Goal: Task Accomplishment & Management: Manage account settings

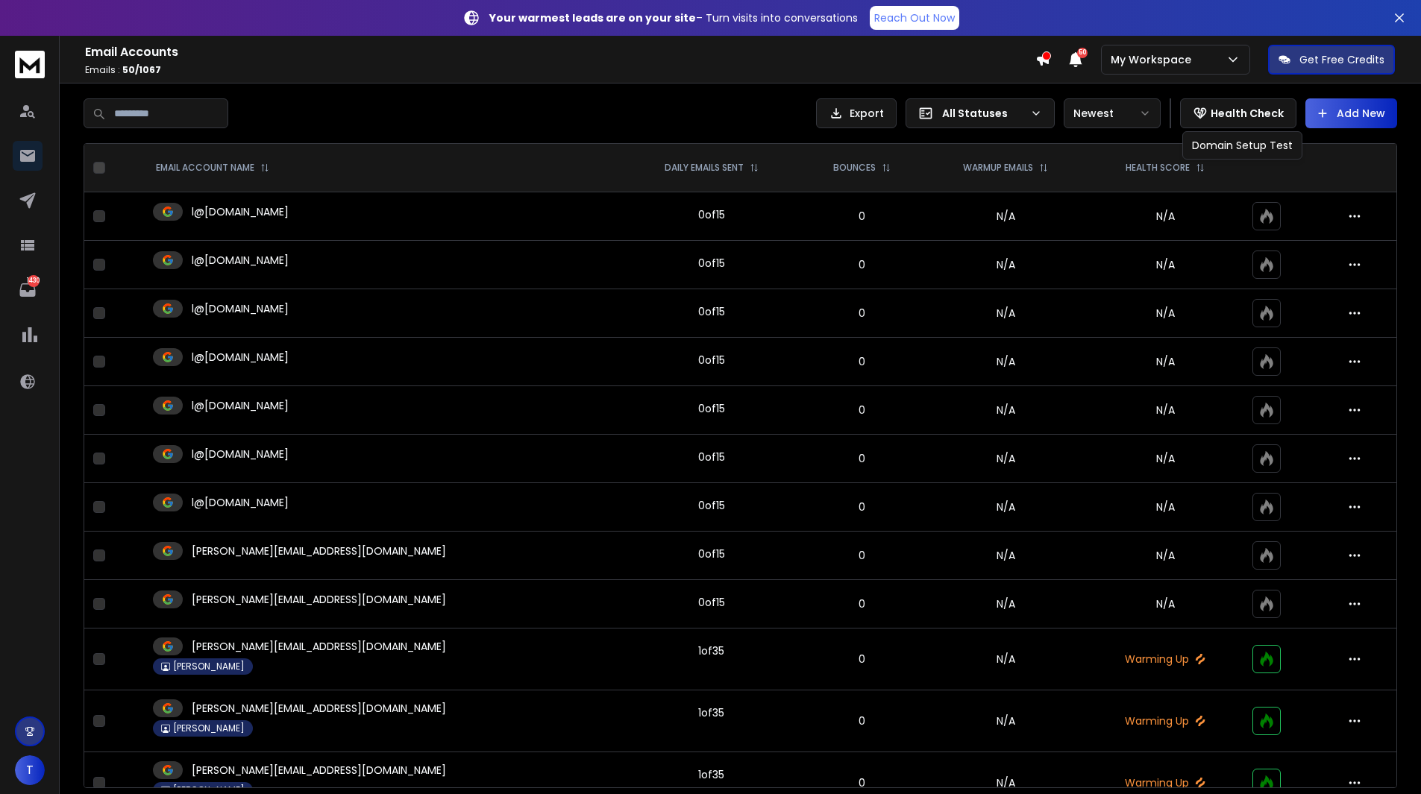
click at [1338, 115] on button "Add New" at bounding box center [1351, 113] width 92 height 30
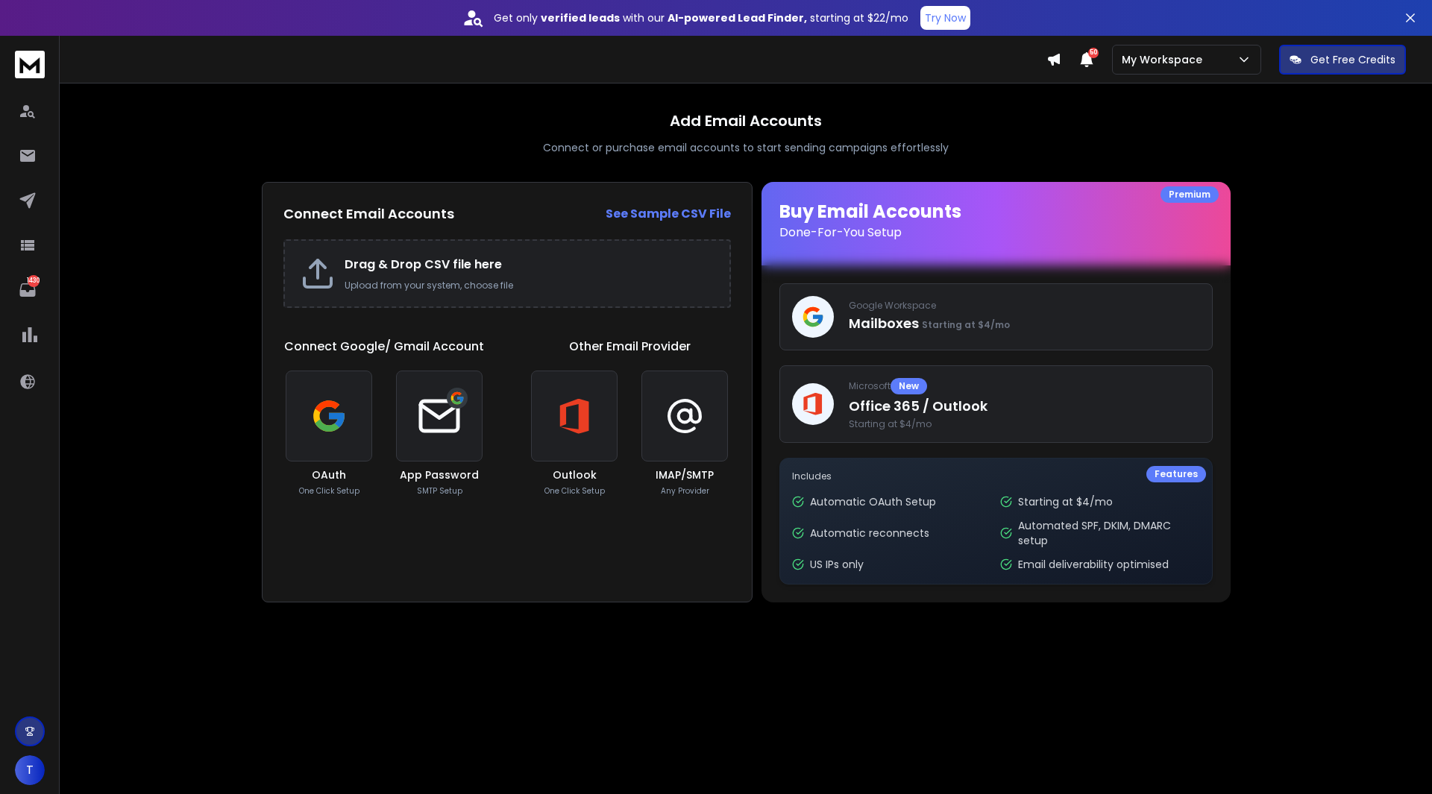
click at [319, 427] on icon at bounding box center [328, 416] width 37 height 45
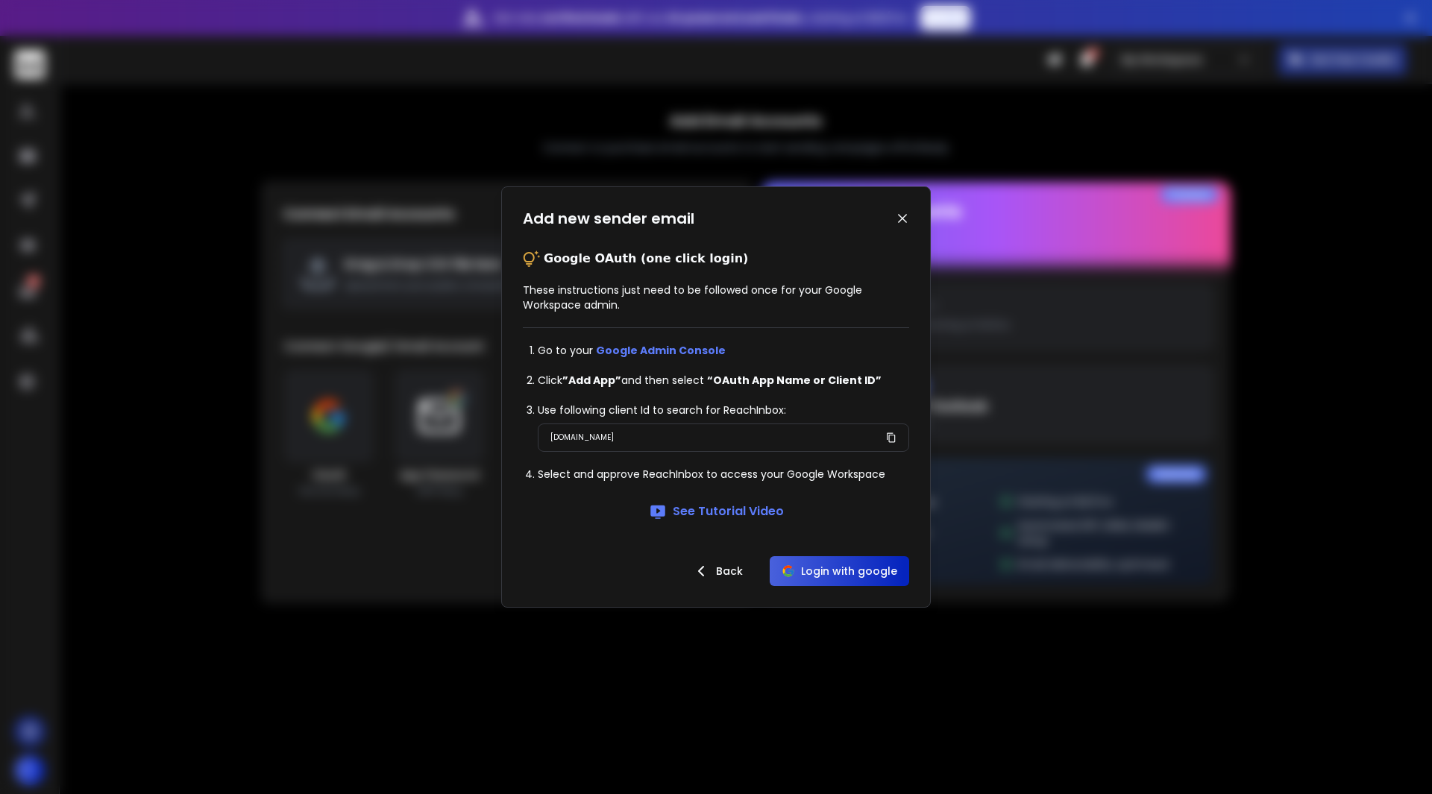
click at [819, 575] on button "Login with google" at bounding box center [839, 571] width 139 height 30
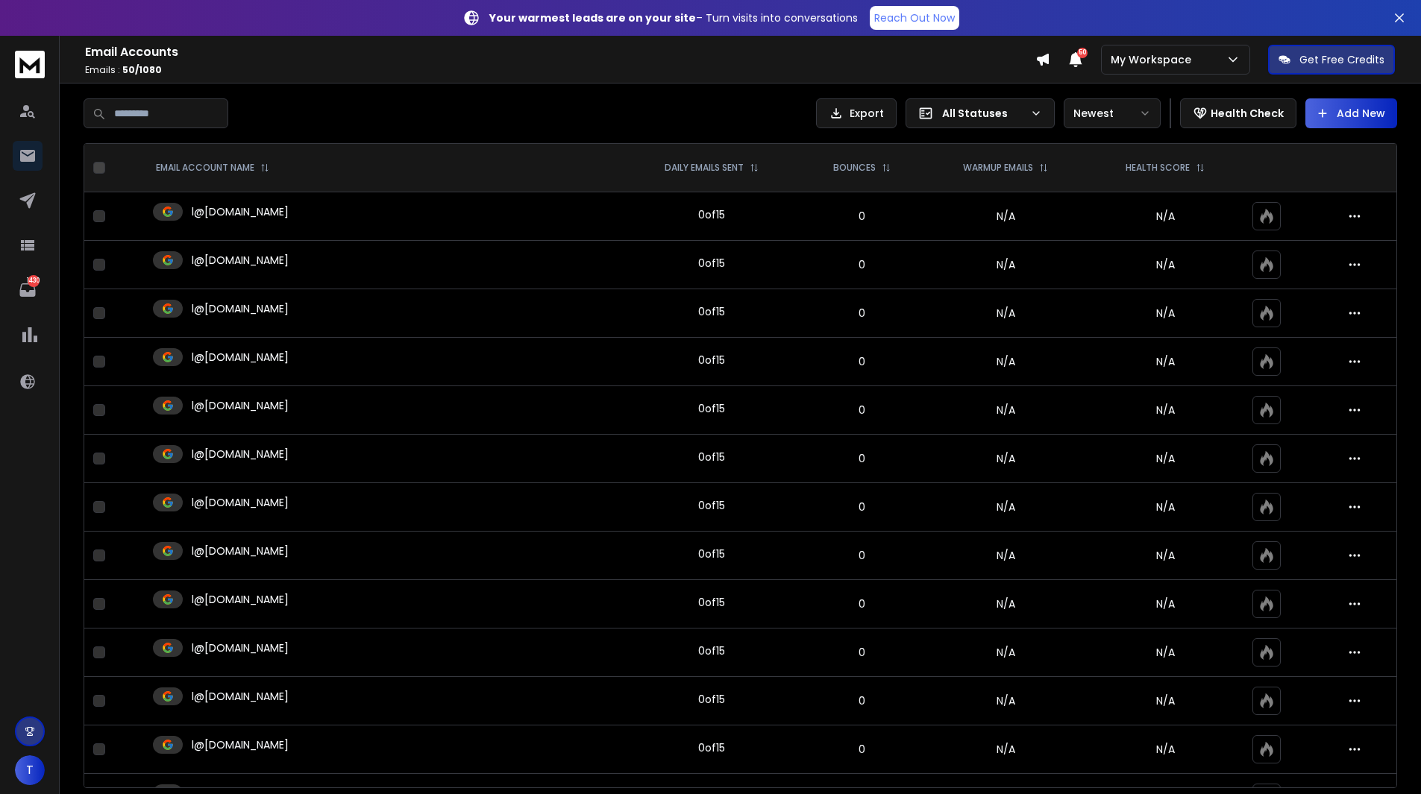
click at [1341, 119] on button "Add New" at bounding box center [1351, 113] width 92 height 30
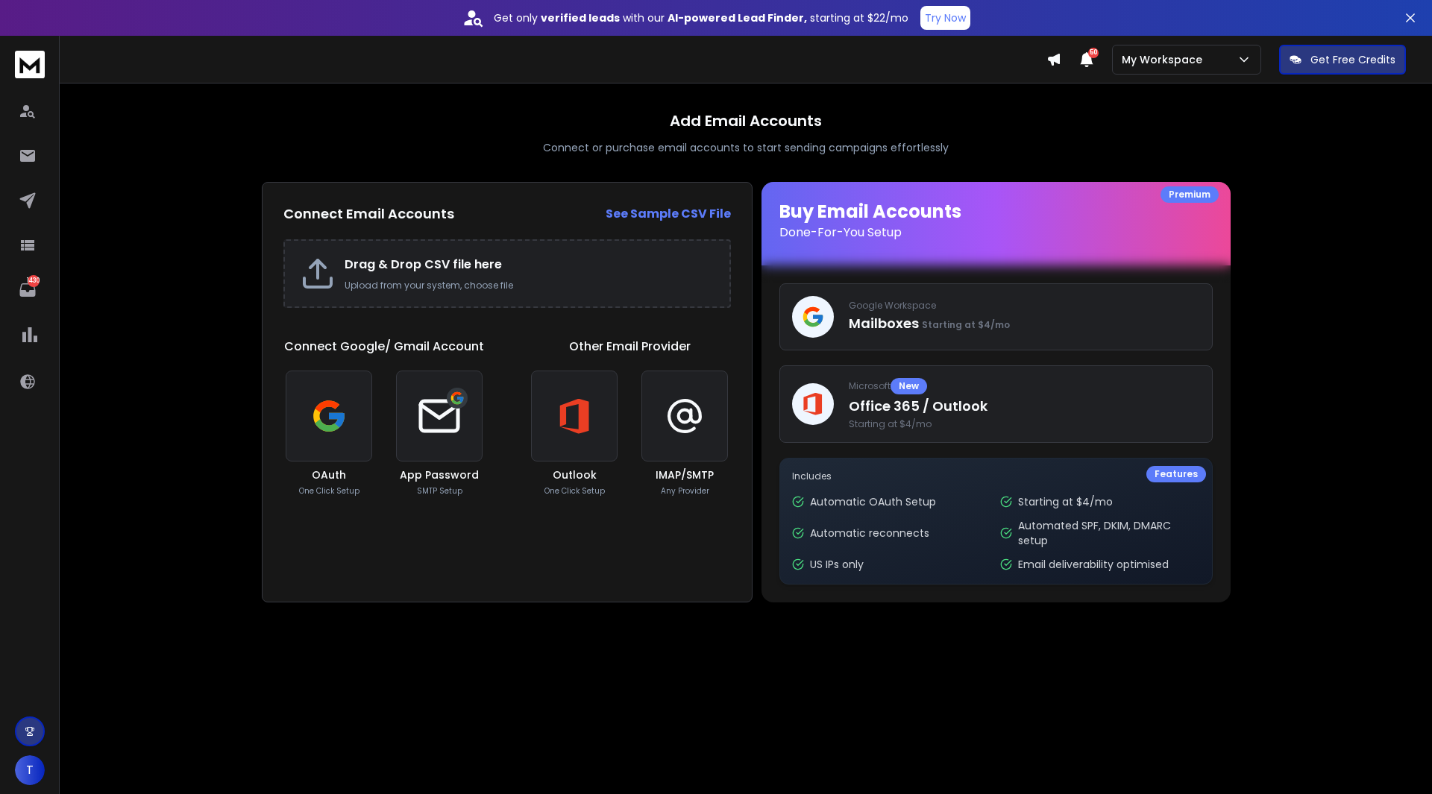
click at [342, 430] on icon at bounding box center [328, 416] width 37 height 45
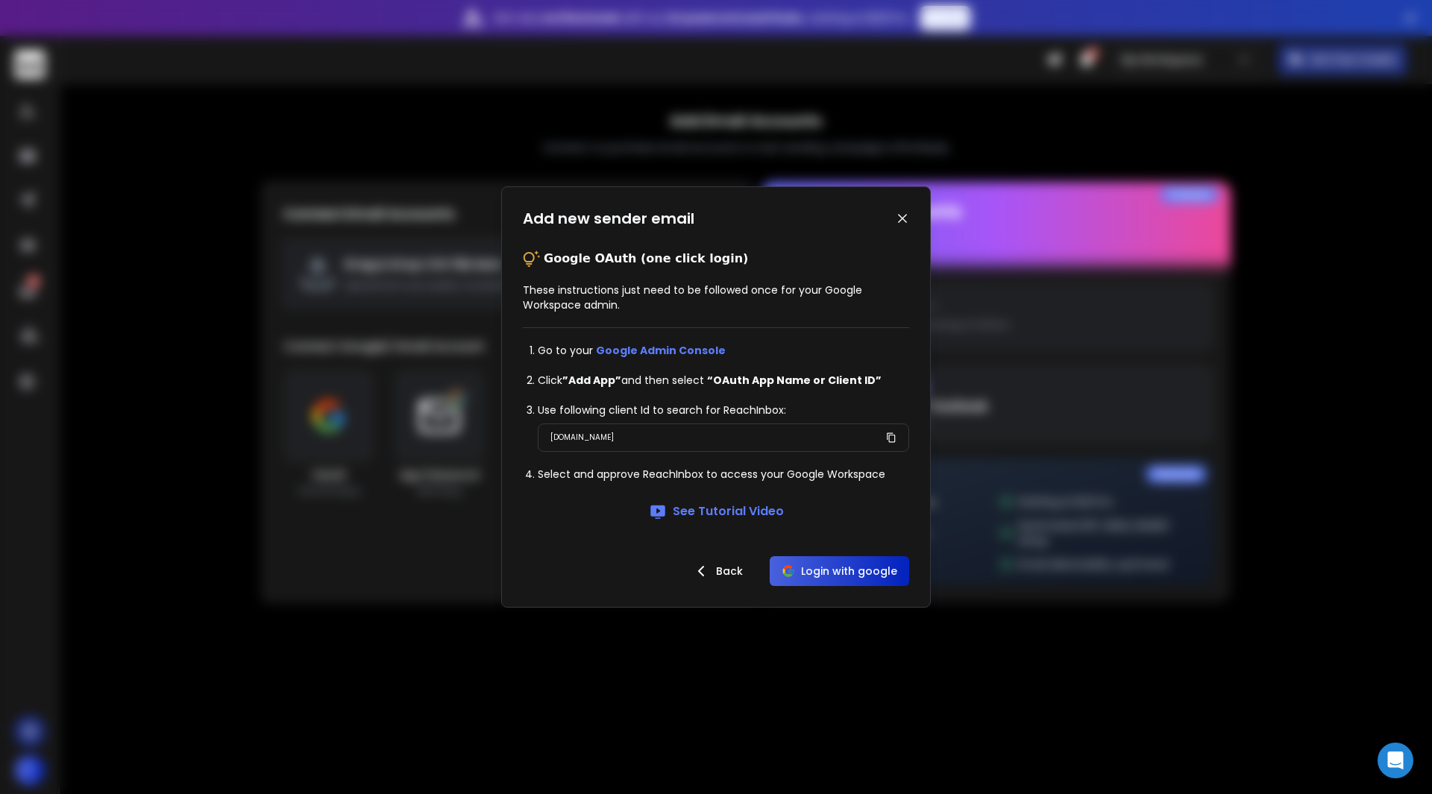
click at [818, 575] on button "Login with google" at bounding box center [839, 571] width 139 height 30
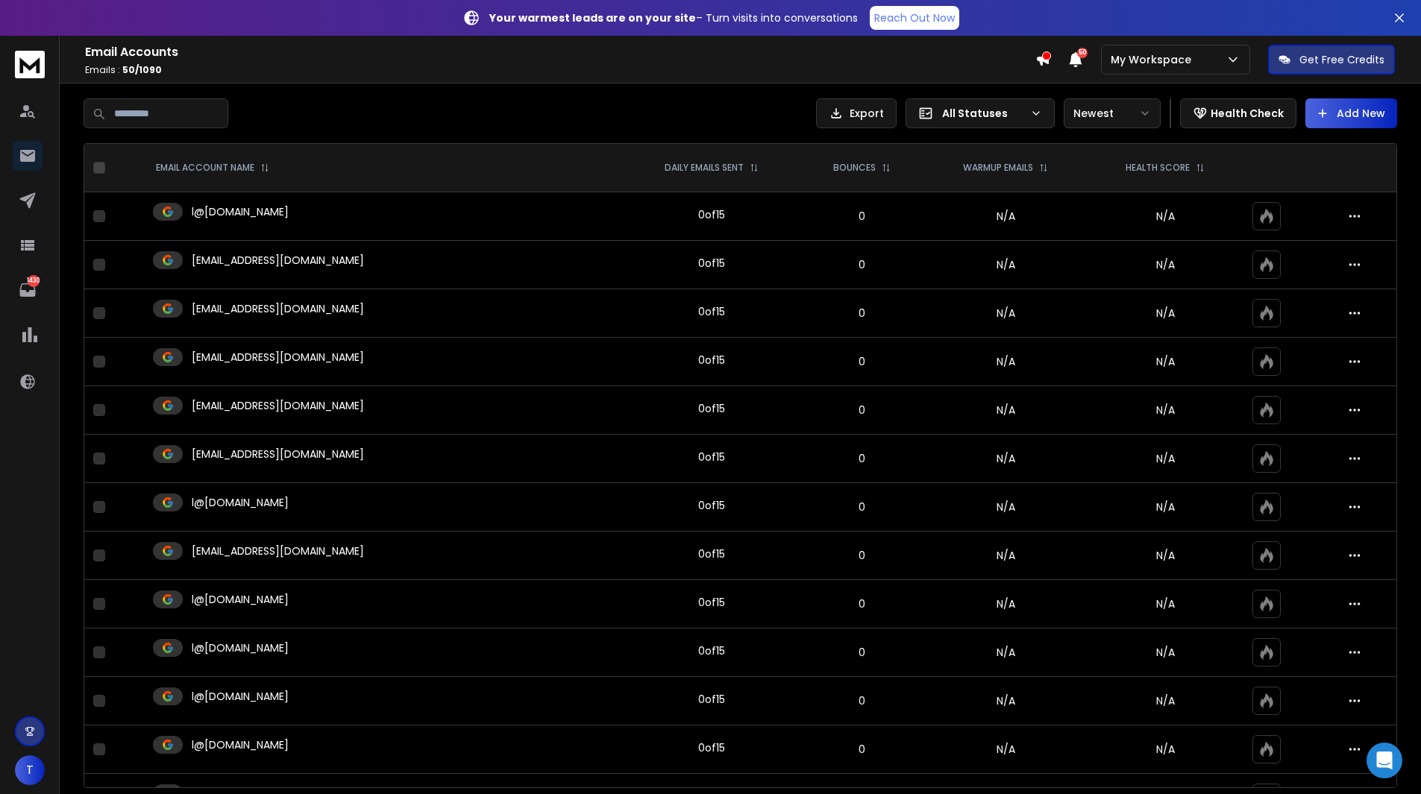
click at [1341, 106] on button "Add New" at bounding box center [1351, 113] width 92 height 30
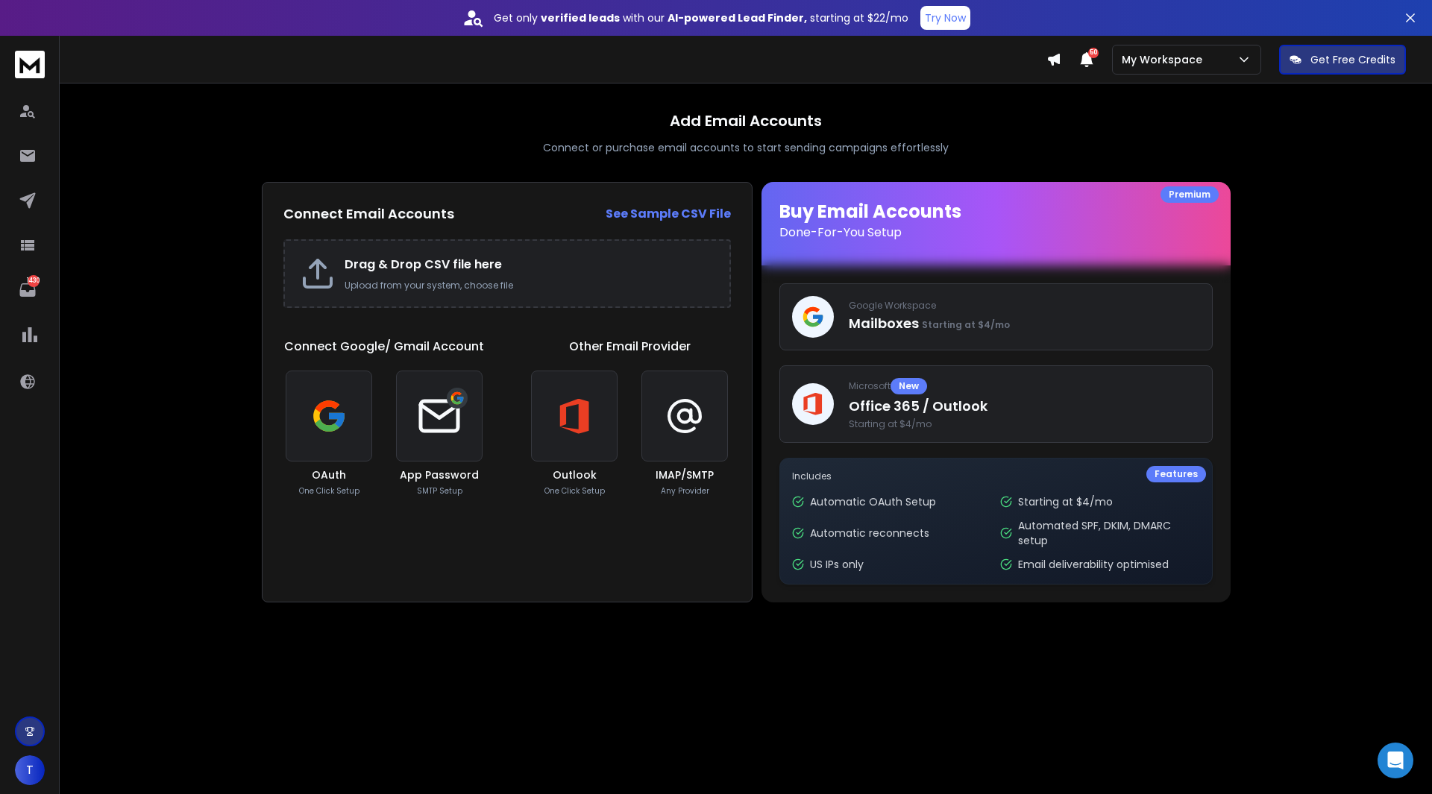
click at [320, 454] on div at bounding box center [329, 416] width 87 height 91
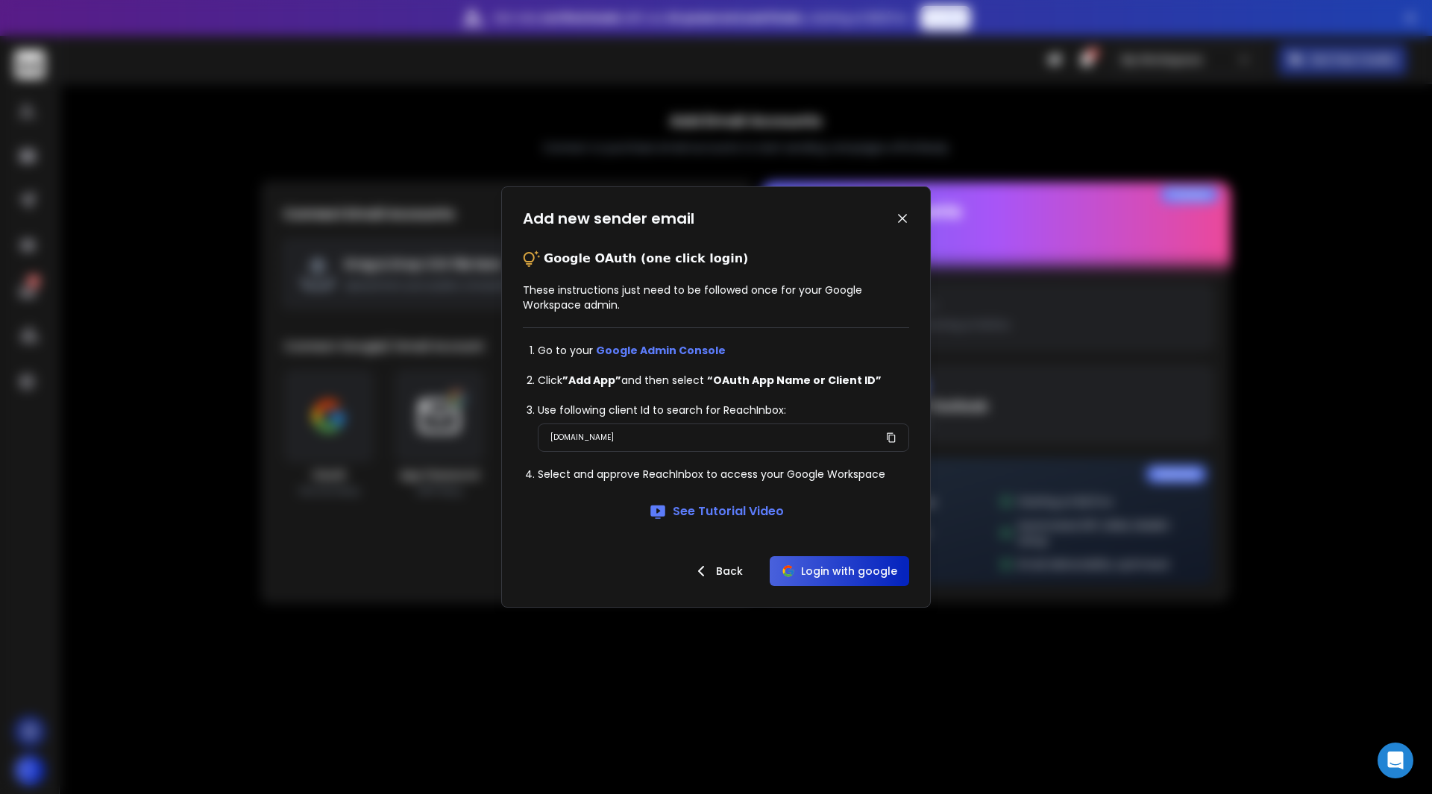
click at [805, 572] on button "Login with google" at bounding box center [839, 571] width 139 height 30
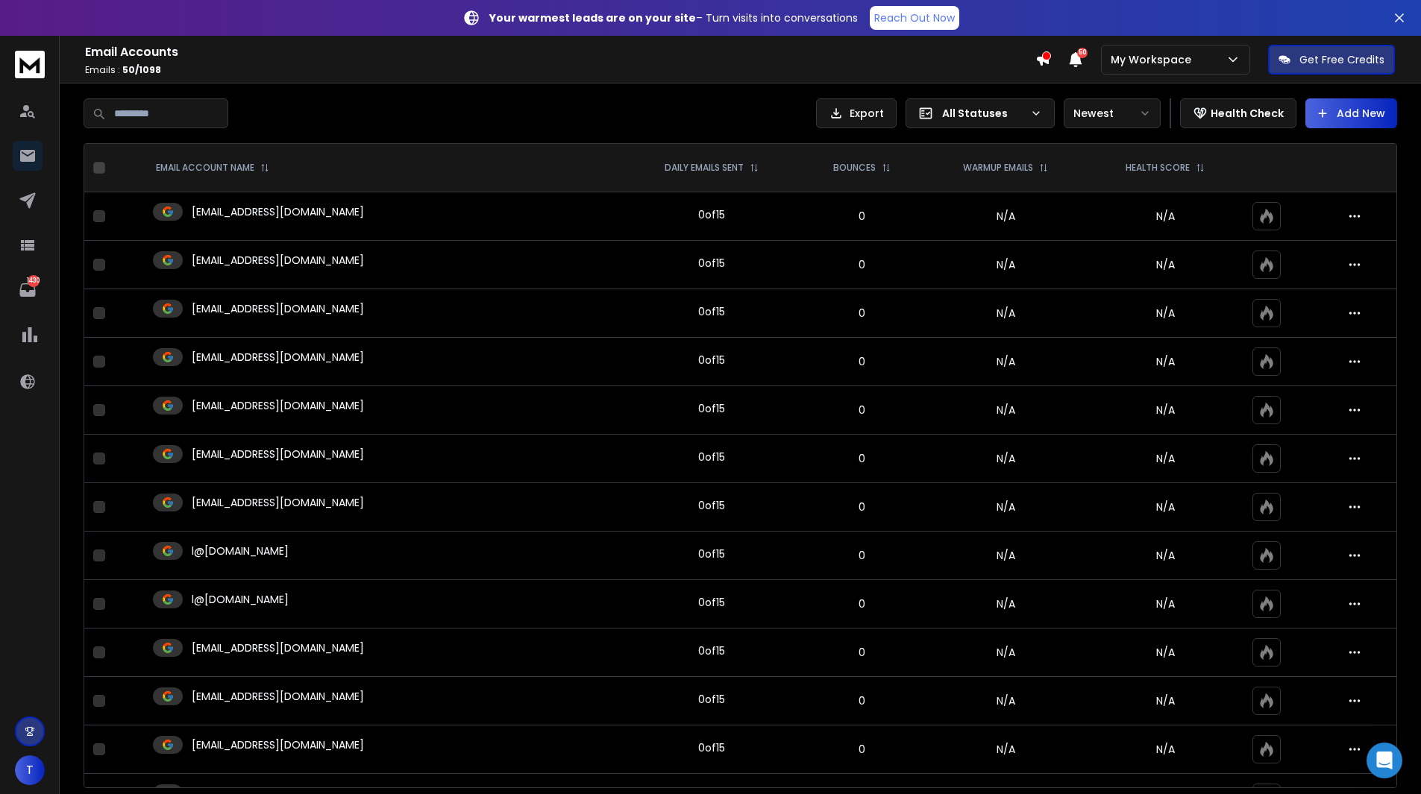
click at [1361, 101] on button "Add New" at bounding box center [1351, 113] width 92 height 30
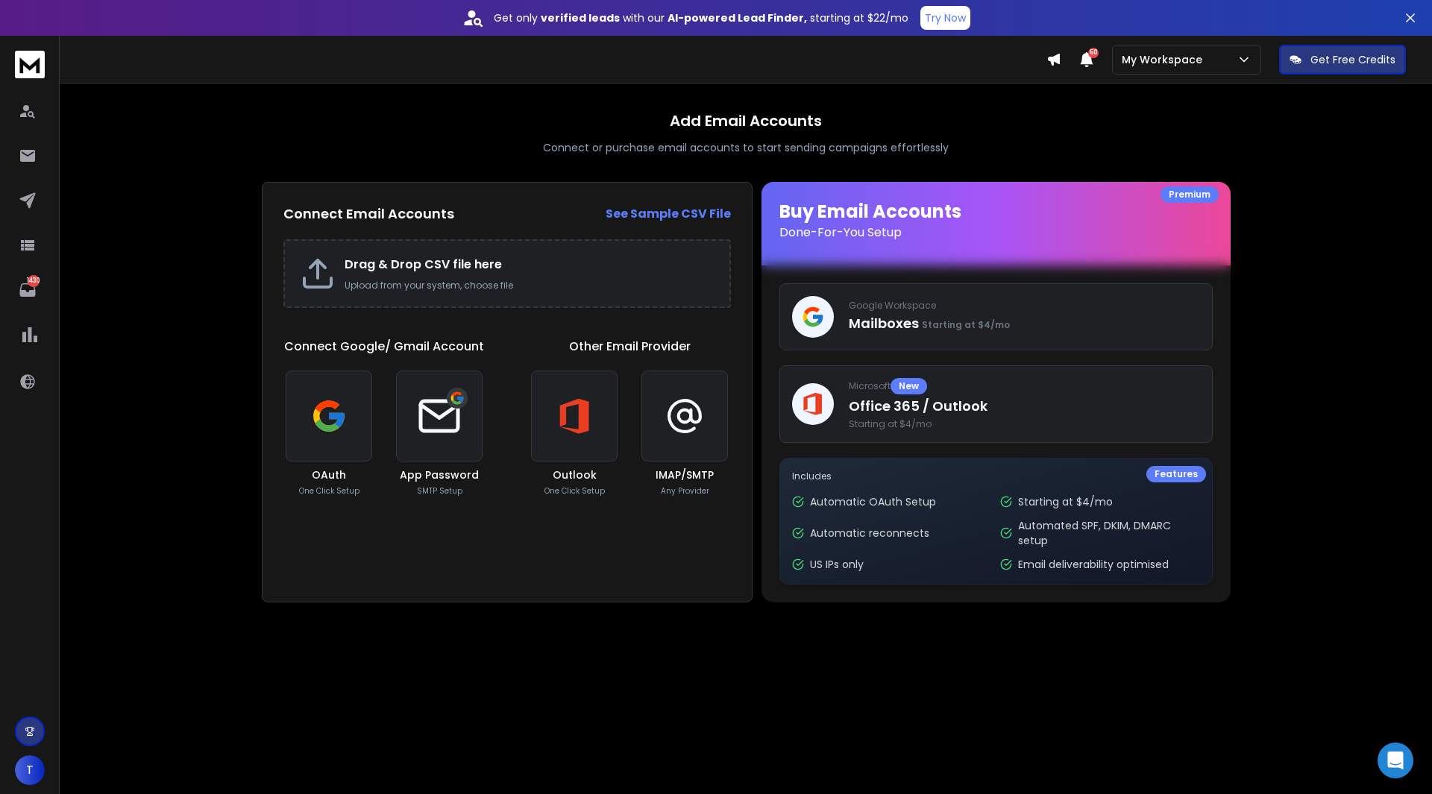
click at [336, 420] on icon at bounding box center [328, 416] width 37 height 45
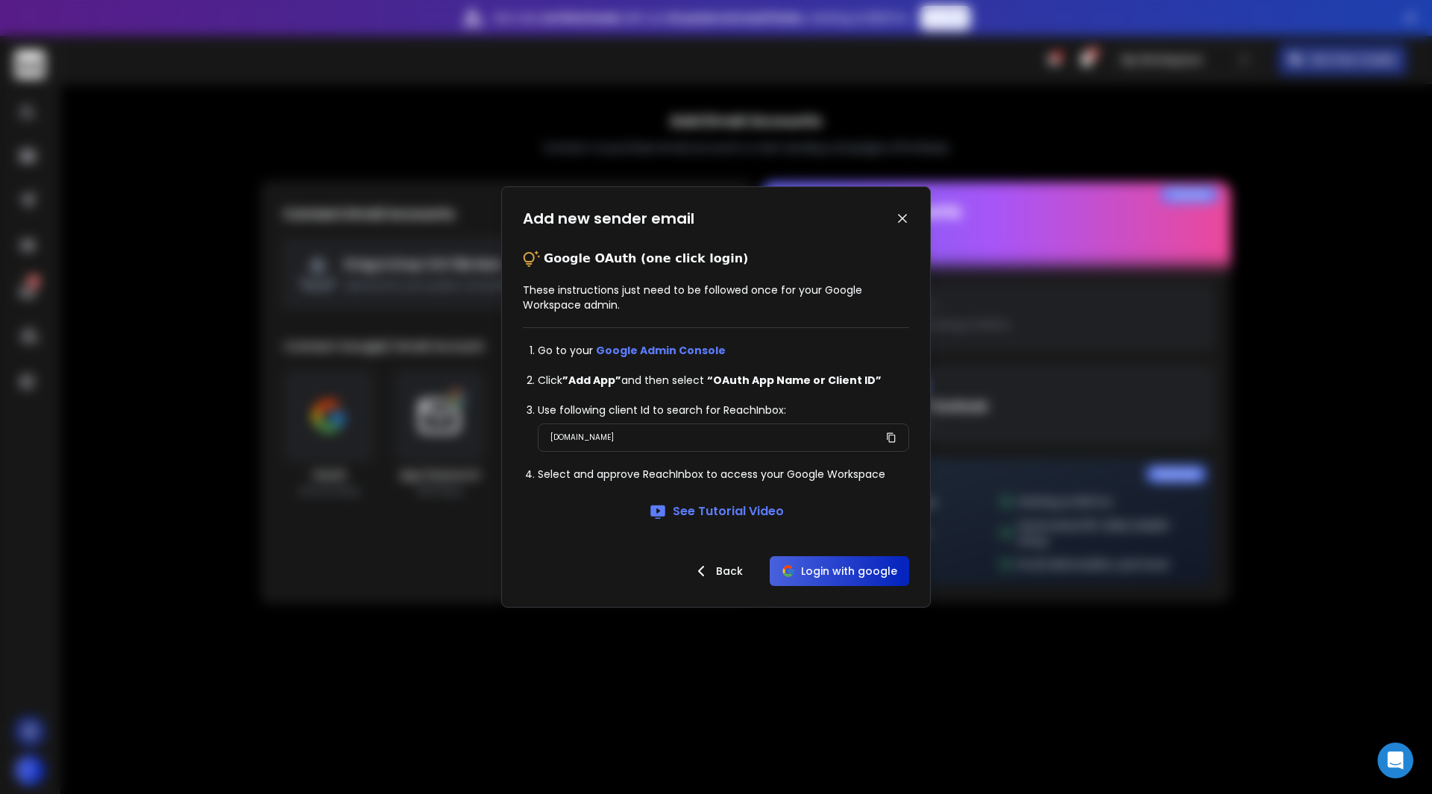
click at [835, 579] on button "Login with google" at bounding box center [839, 571] width 139 height 30
